Goal: Task Accomplishment & Management: Use online tool/utility

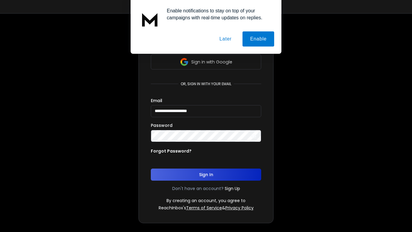
type input "**********"
click at [206, 174] on button "Sign In" at bounding box center [206, 174] width 110 height 12
